Goal: Task Accomplishment & Management: Manage account settings

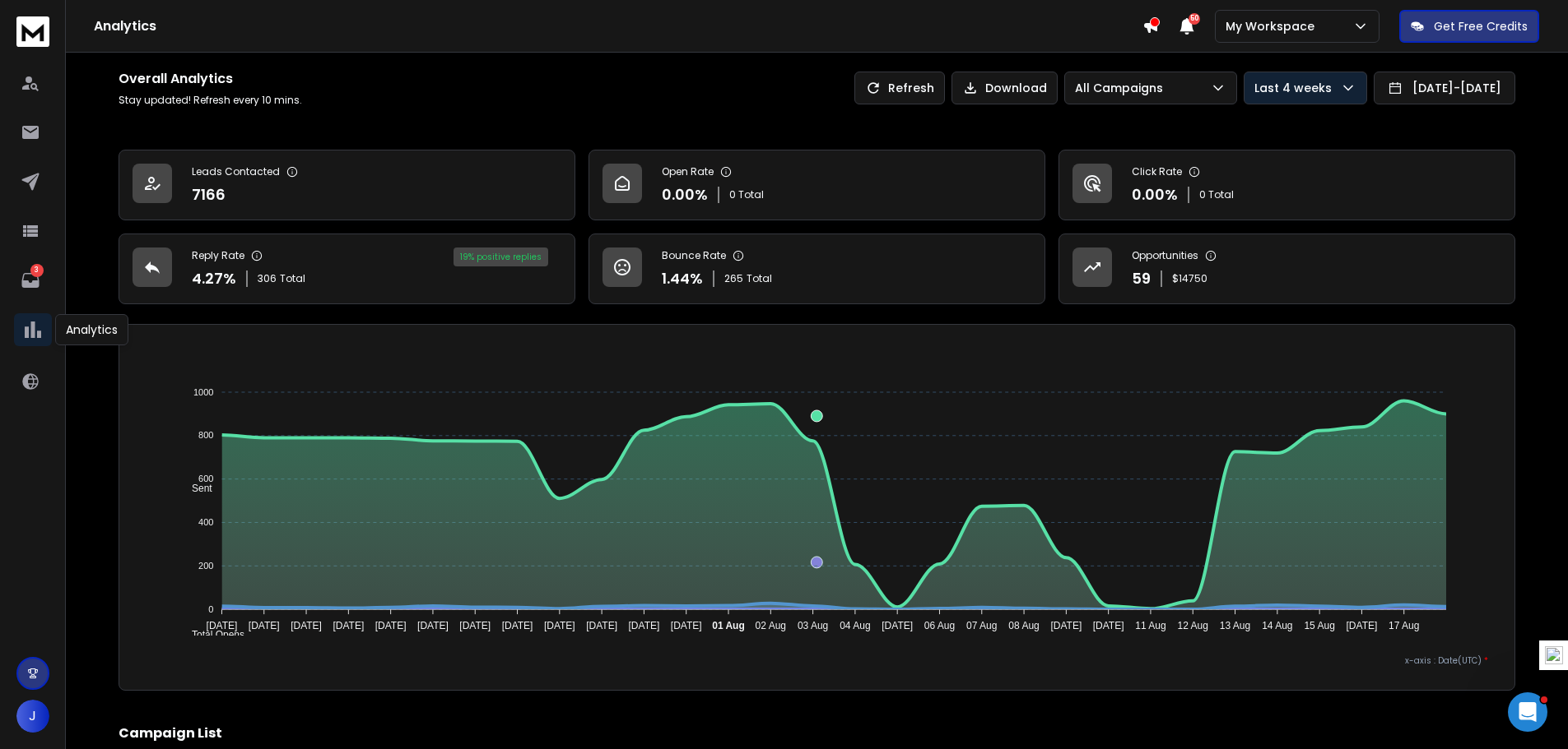
click at [1266, 95] on p "Last 4 weeks" at bounding box center [1296, 88] width 84 height 17
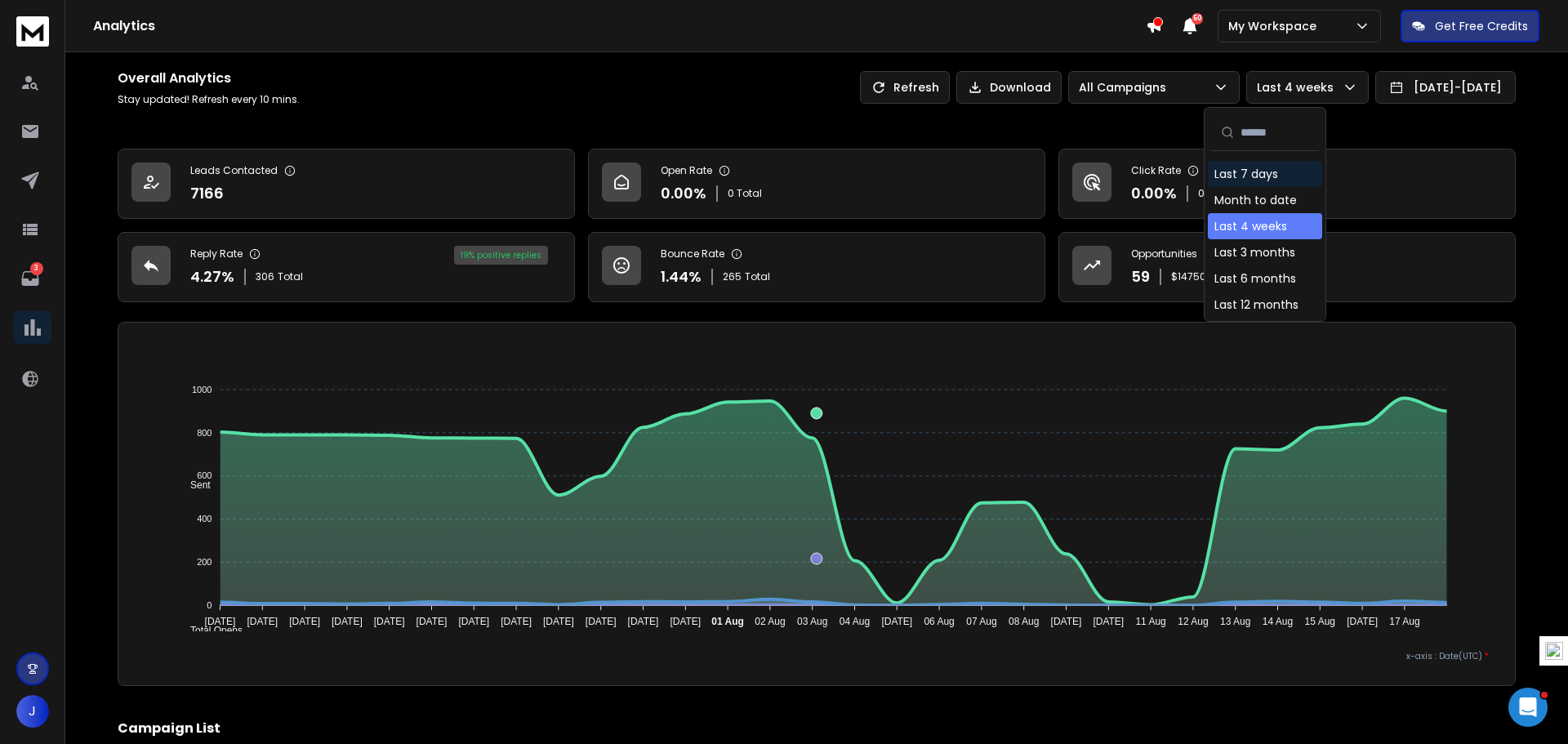
click at [675, 70] on div "Overall Analytics Stay updated! Refresh every 10 mins. Refresh Download All Cam…" at bounding box center [817, 87] width 1398 height 38
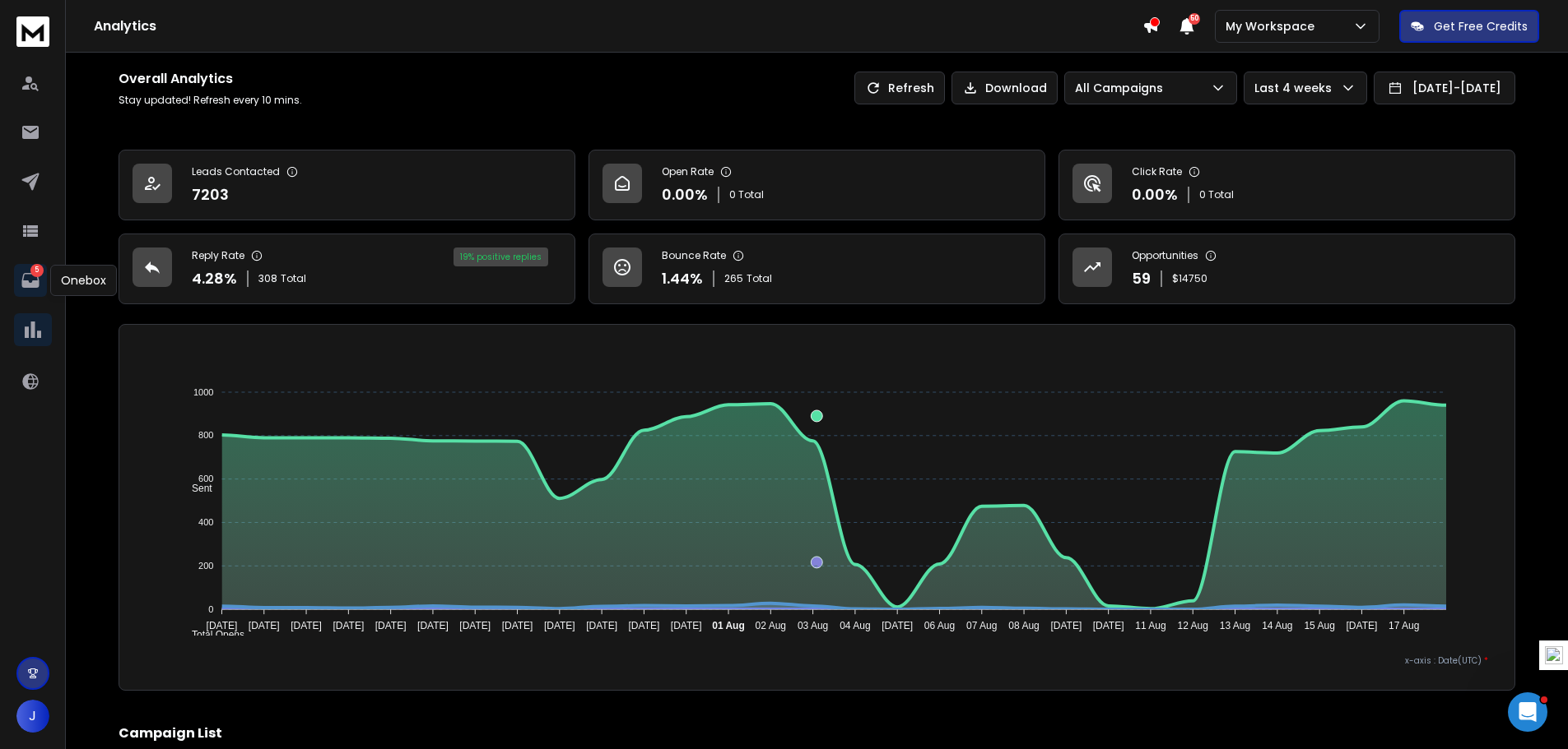
click at [18, 285] on link "5" at bounding box center [30, 280] width 33 height 33
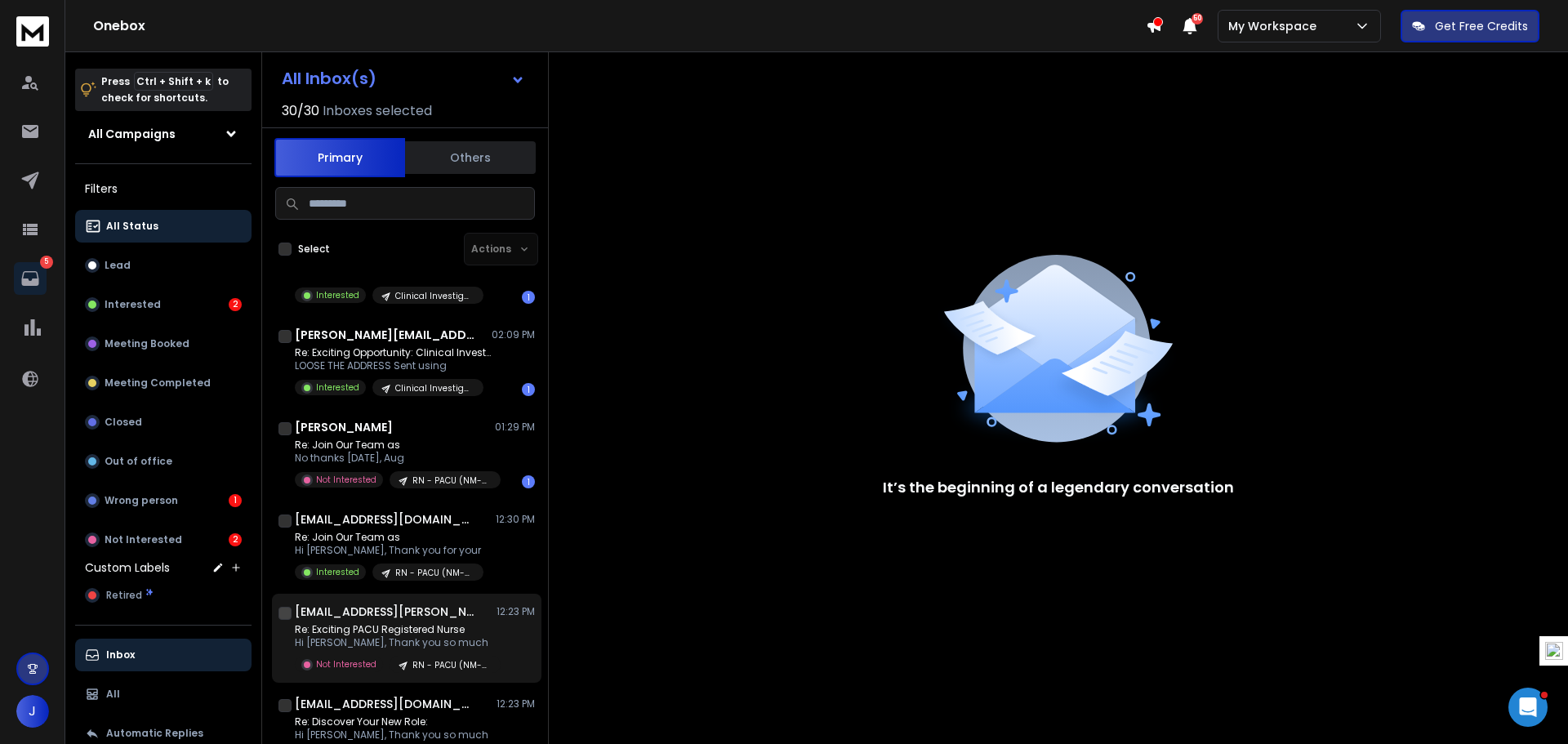
scroll to position [82, 0]
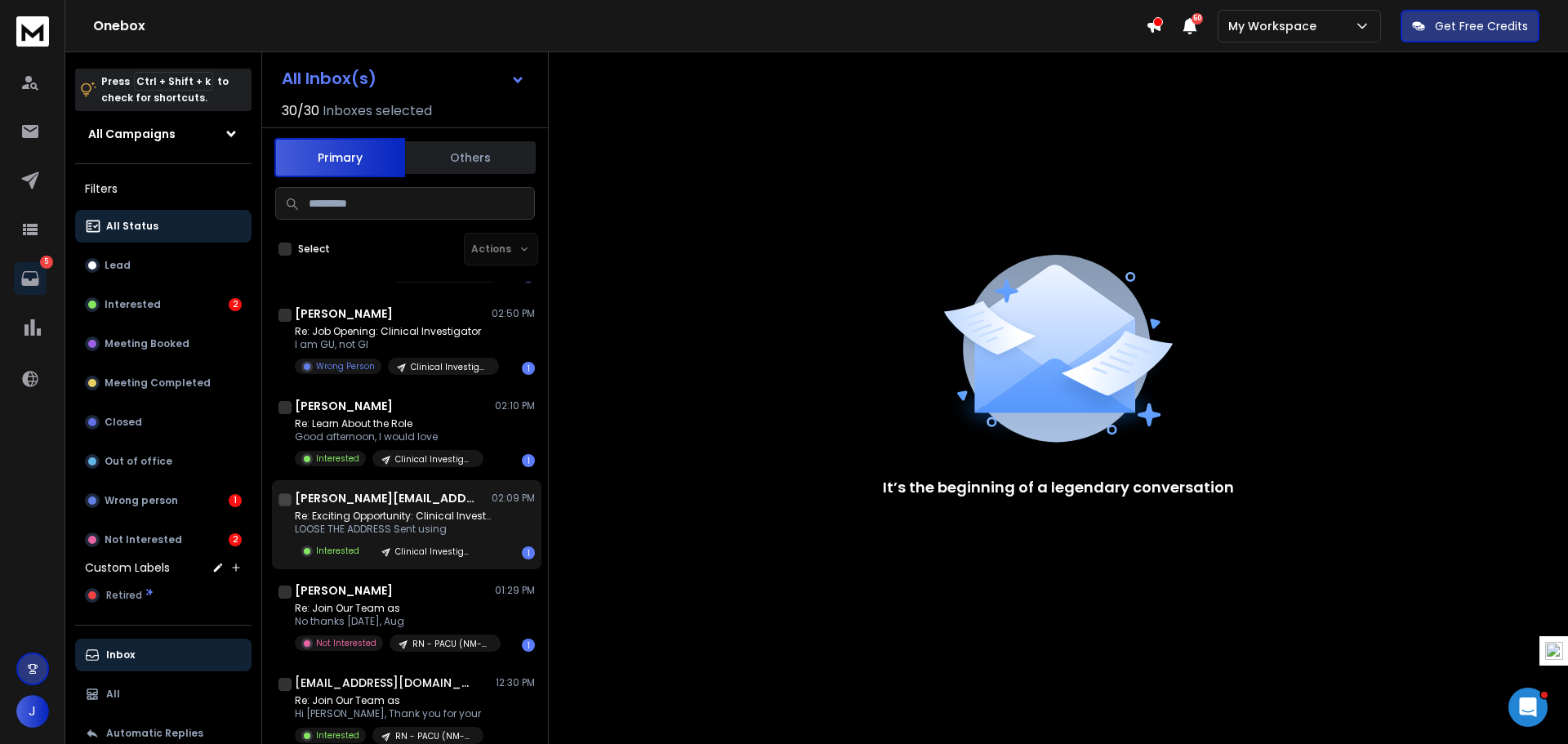
click at [386, 521] on p "Re: Exciting Opportunity: Clinical Investigator" at bounding box center [392, 516] width 196 height 13
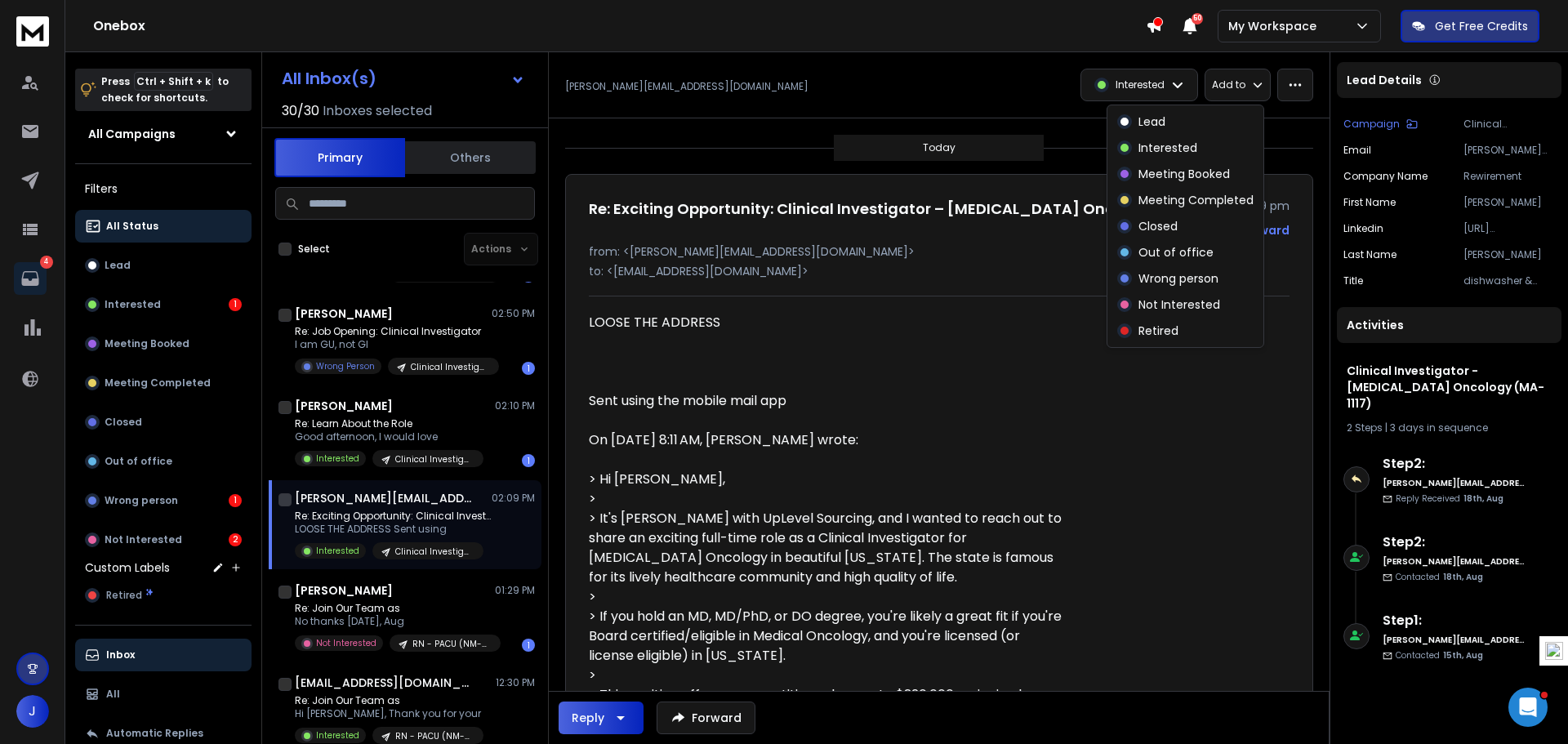
click at [1184, 85] on icon at bounding box center [1177, 85] width 13 height 13
click at [1160, 307] on p "Not Interested" at bounding box center [1179, 305] width 82 height 17
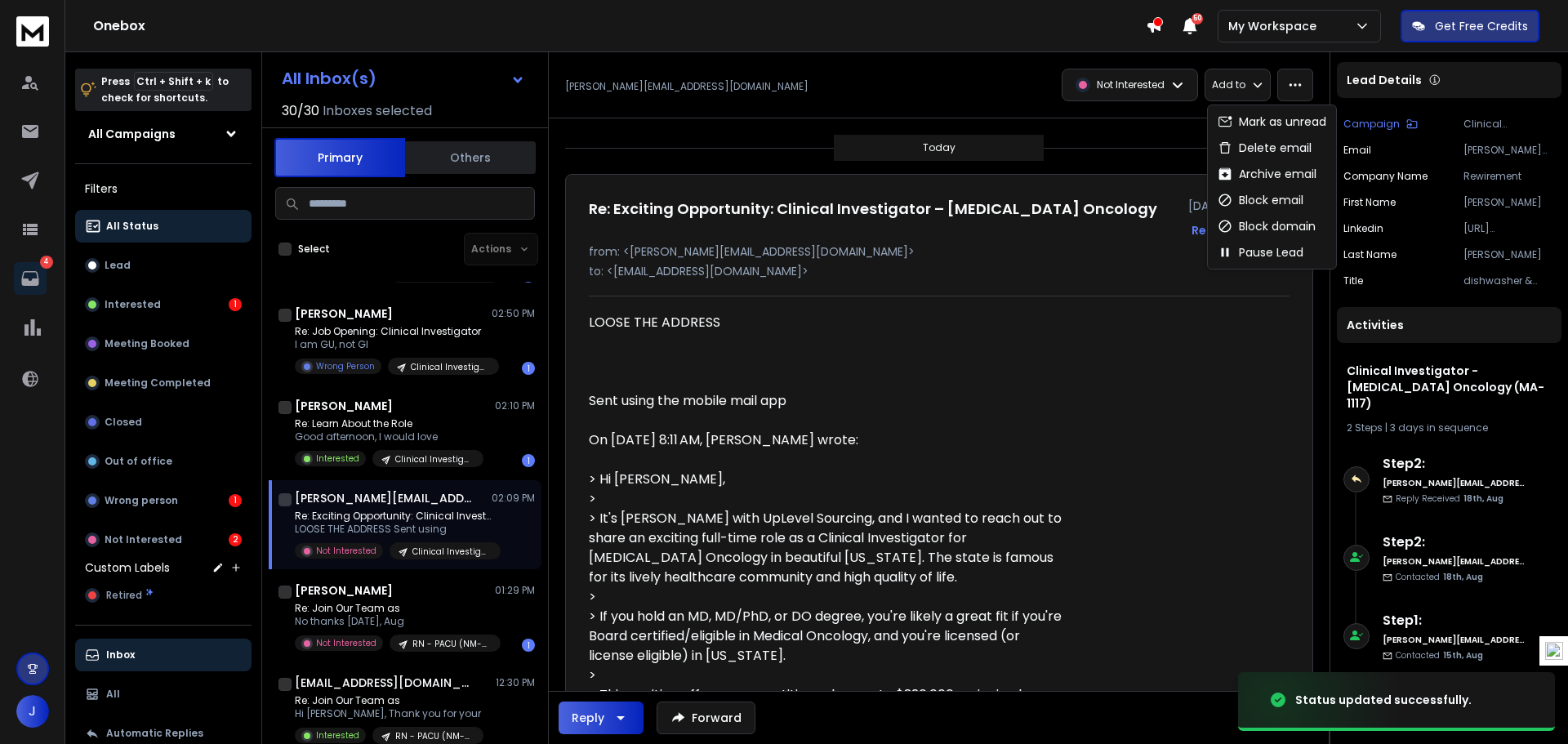
click at [1302, 86] on icon "button" at bounding box center [1295, 85] width 15 height 15
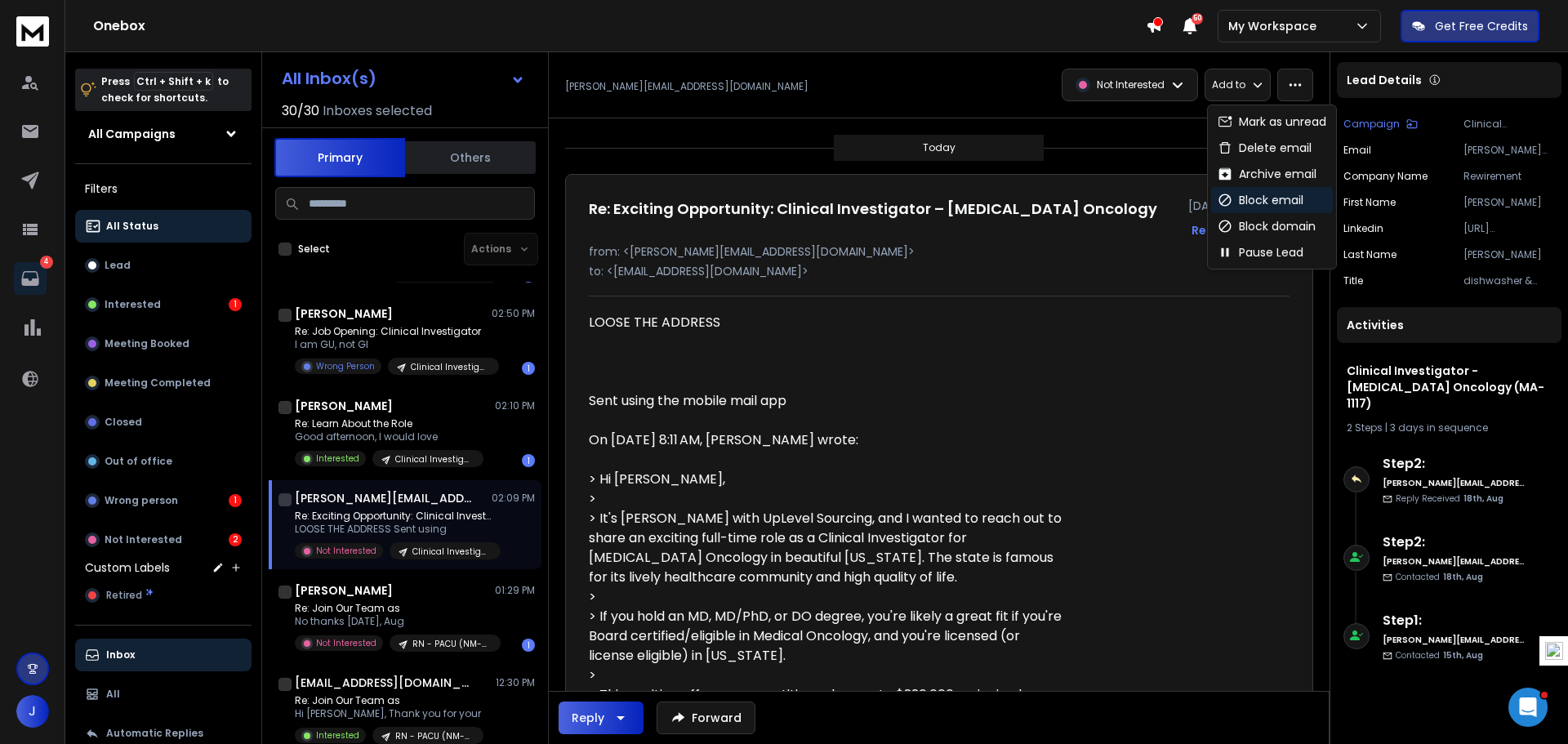
click at [1266, 202] on div "Block email" at bounding box center [1260, 200] width 85 height 17
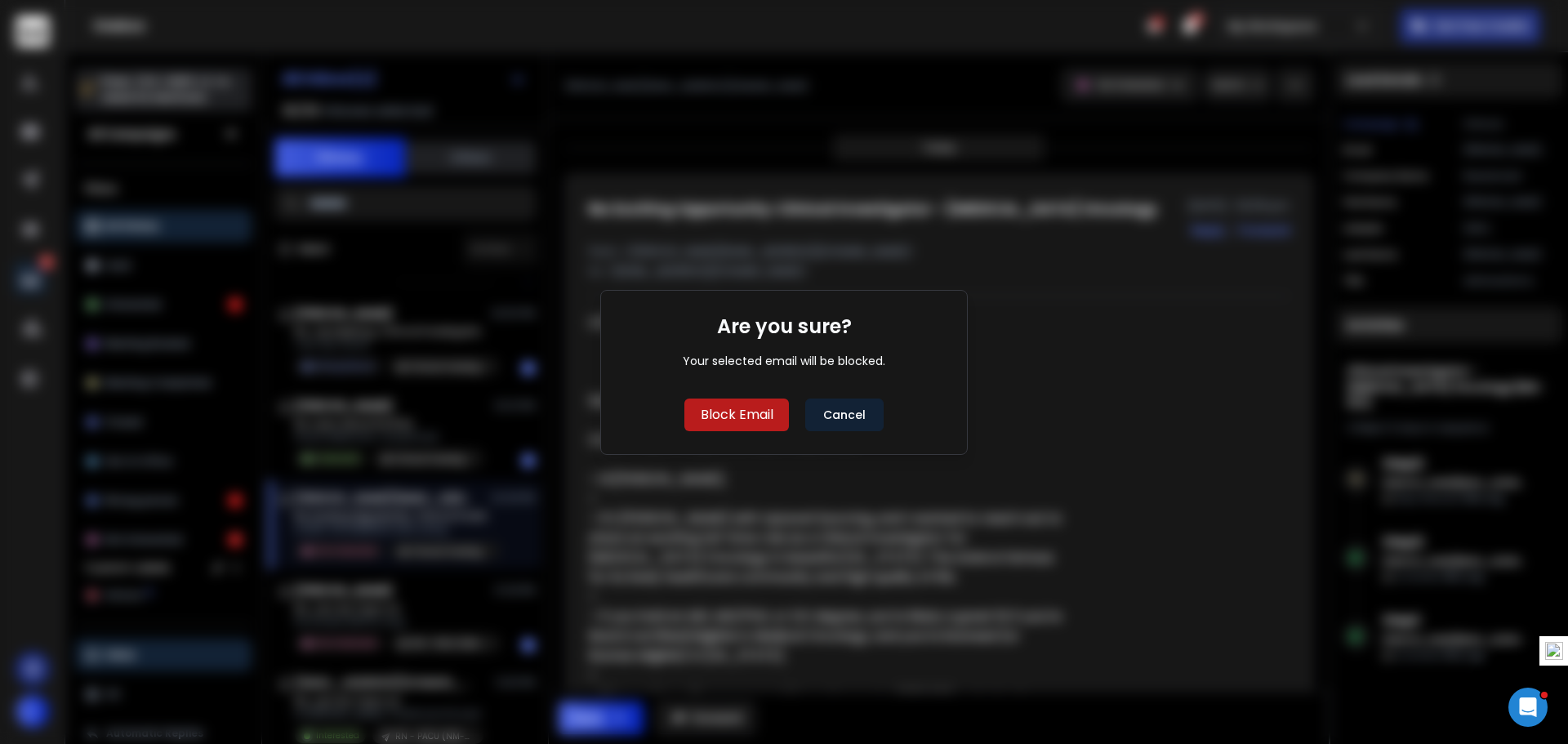
click at [729, 412] on button "Block Email" at bounding box center [736, 415] width 105 height 33
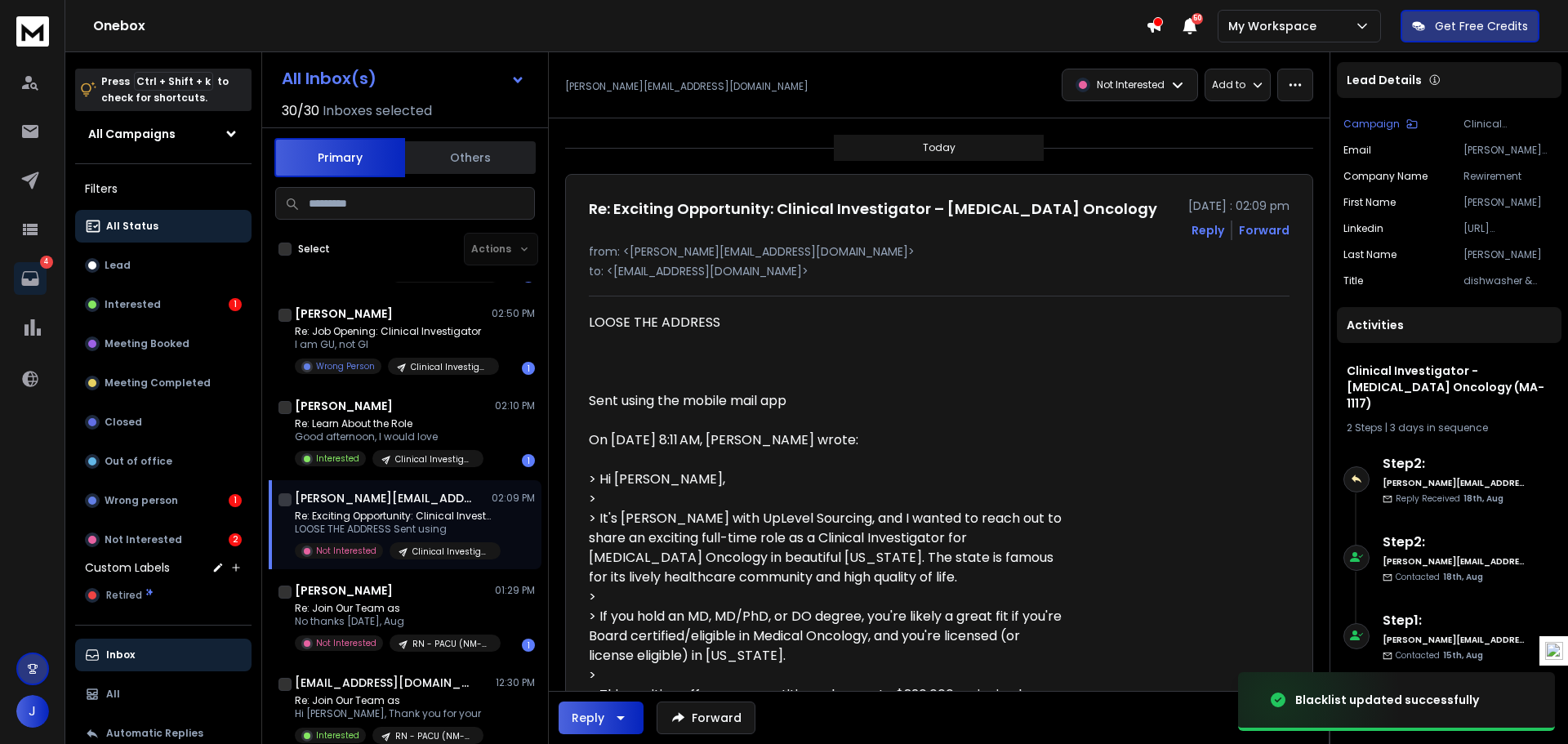
click at [1302, 87] on icon "button" at bounding box center [1295, 85] width 15 height 15
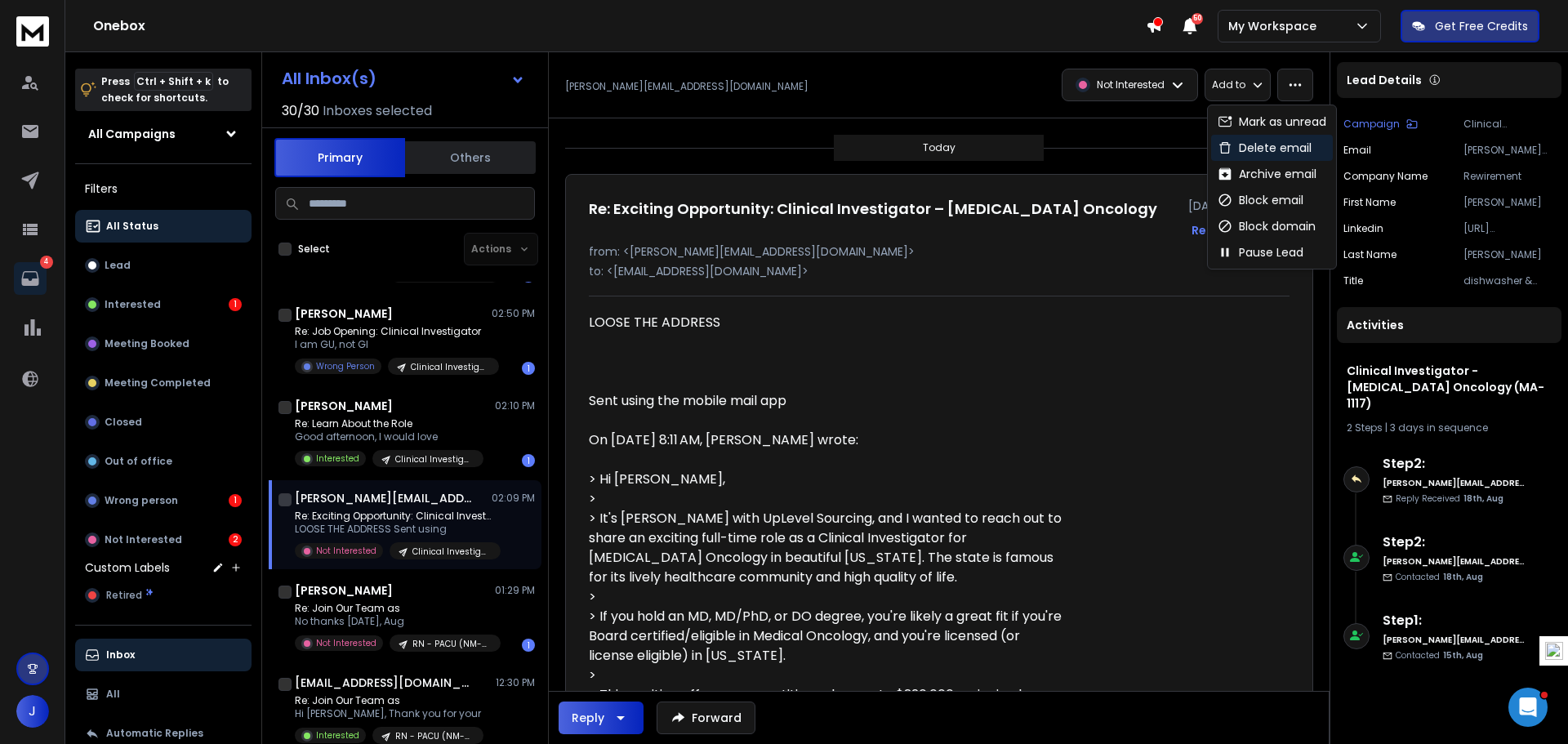
click at [1255, 144] on div "Delete email" at bounding box center [1264, 148] width 94 height 17
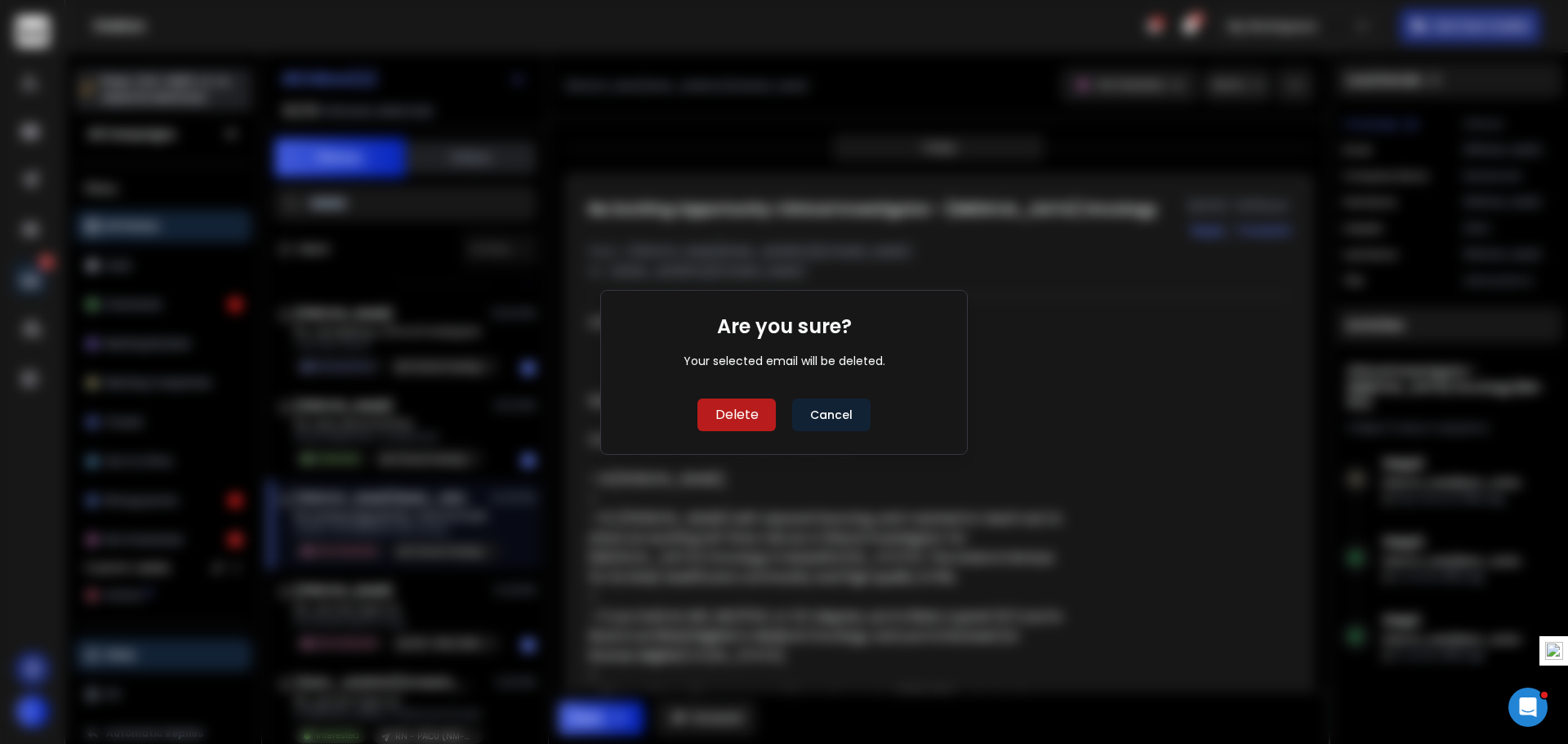
click at [732, 410] on button "Delete" at bounding box center [736, 415] width 78 height 33
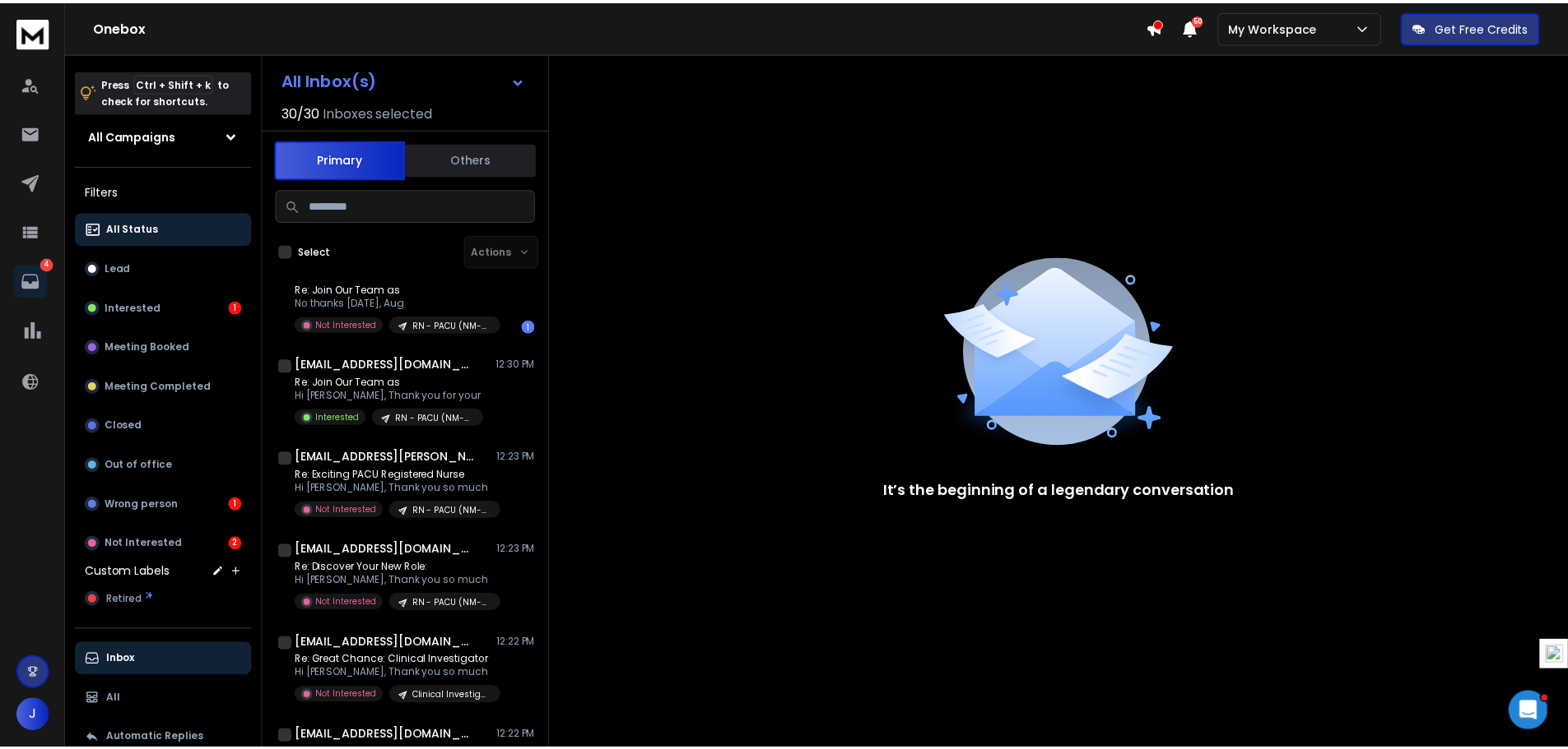
scroll to position [0, 0]
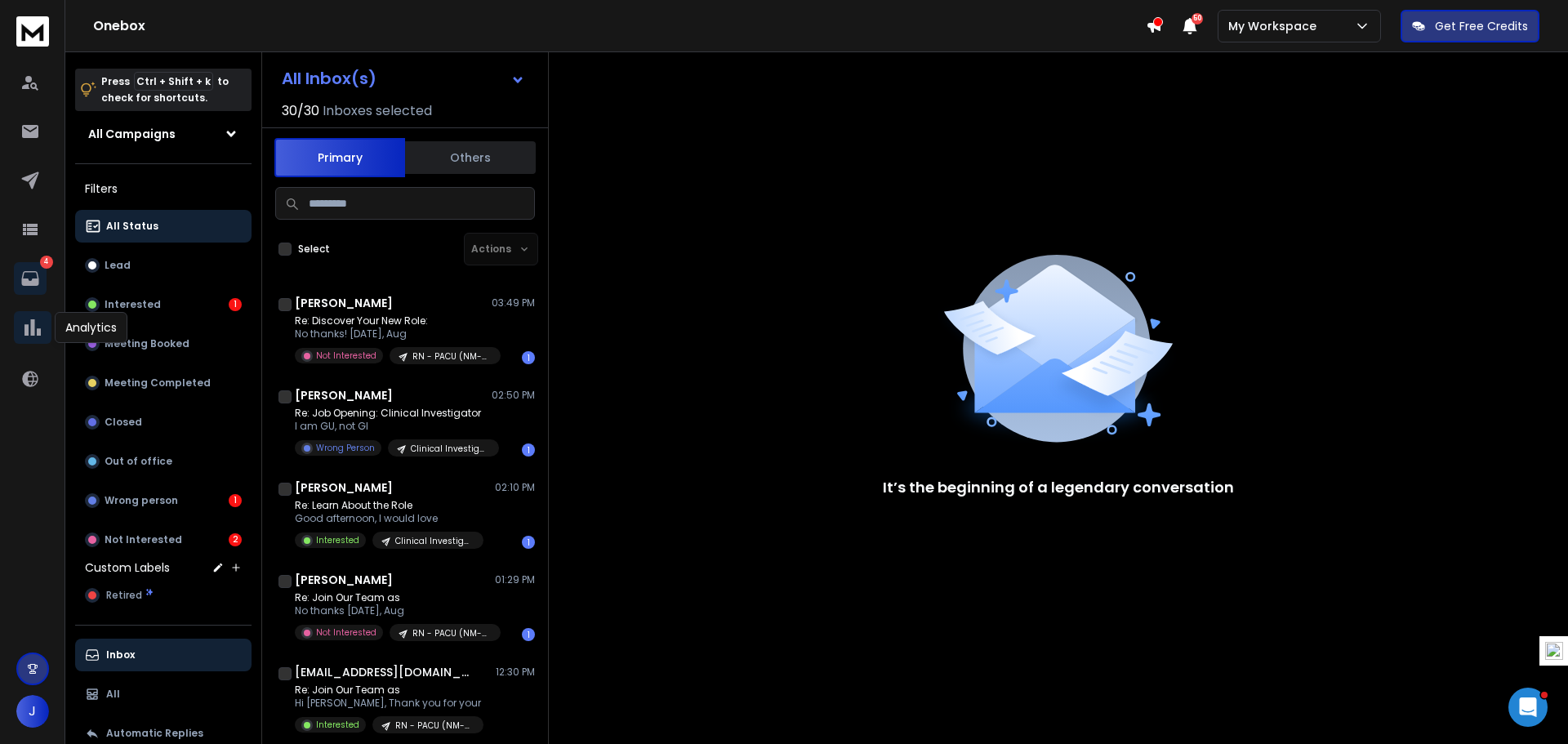
click at [30, 330] on icon at bounding box center [33, 328] width 17 height 17
